Goal: Task Accomplishment & Management: Use online tool/utility

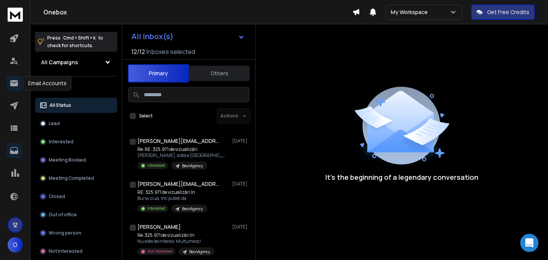
click at [19, 83] on link at bounding box center [13, 83] width 15 height 15
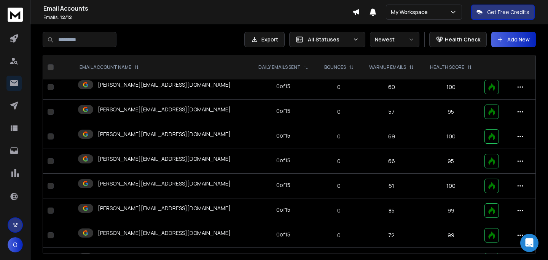
scroll to position [129, 0]
click at [10, 147] on icon at bounding box center [14, 150] width 9 height 9
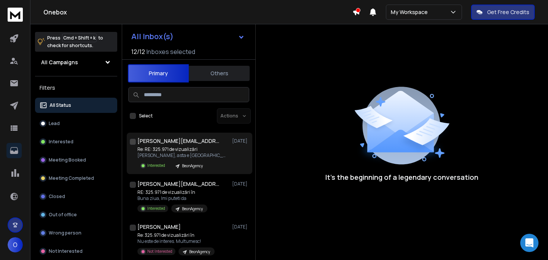
click at [171, 149] on p "Re: RE: 325.971 de vizualizări" at bounding box center [182, 150] width 91 height 6
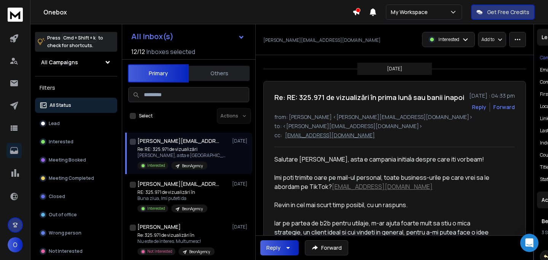
click at [359, 17] on div "My Workspace Get Free Credits" at bounding box center [443, 12] width 182 height 15
click at [359, 13] on icon at bounding box center [356, 12] width 6 height 6
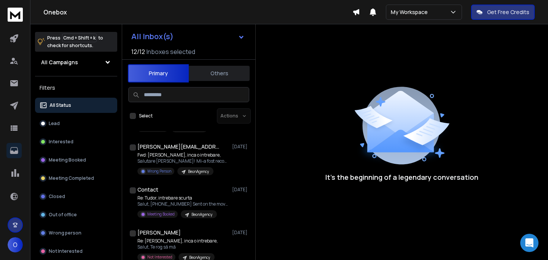
scroll to position [632, 0]
